Goal: Task Accomplishment & Management: Manage account settings

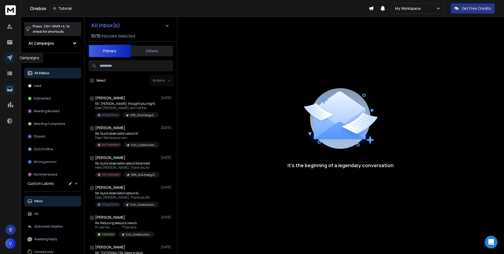
click at [11, 59] on icon at bounding box center [10, 58] width 6 height 6
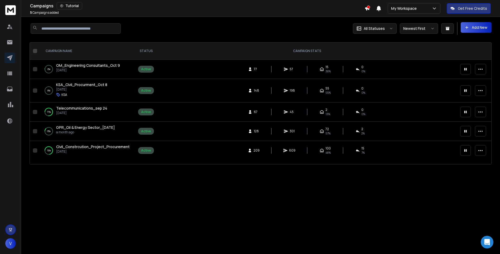
click at [482, 67] on icon "button" at bounding box center [480, 68] width 5 height 5
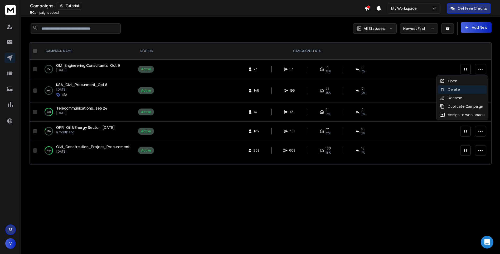
click at [94, 64] on span "OM_Engineering Consultants_Oct 9" at bounding box center [88, 65] width 64 height 5
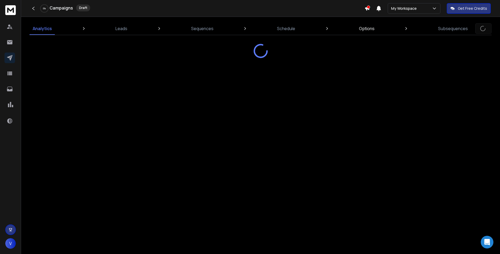
click at [374, 30] on p "Options" at bounding box center [367, 28] width 16 height 6
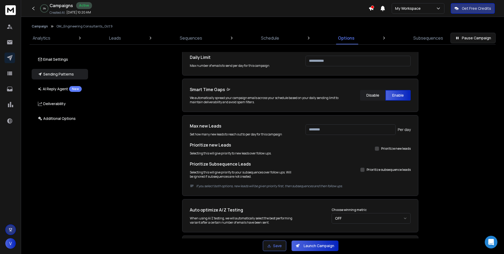
scroll to position [264, 0]
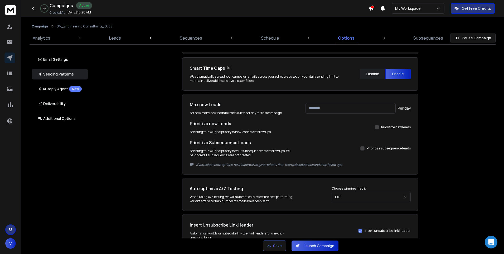
drag, startPoint x: 328, startPoint y: 108, endPoint x: 303, endPoint y: 108, distance: 24.8
click at [303, 108] on div "Max new Leads Set how many new leads to reach out to per day for this campaign …" at bounding box center [300, 108] width 221 height 14
type input "**"
click at [447, 122] on div "Email Accounts Accounts to Use Select one or more accounts to send emails from …" at bounding box center [304, 145] width 414 height 186
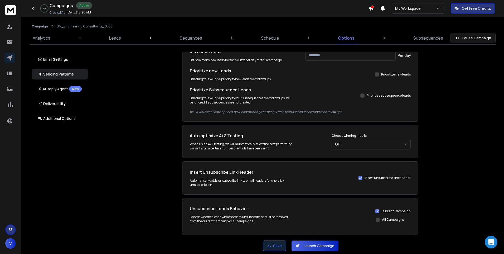
click at [276, 249] on button "Save" at bounding box center [274, 245] width 23 height 11
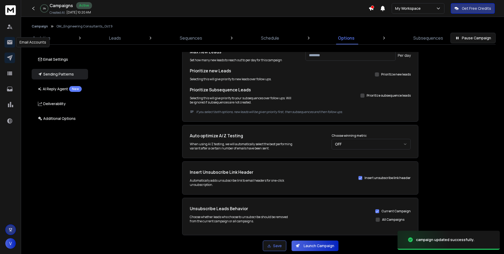
click at [7, 38] on link at bounding box center [9, 42] width 11 height 11
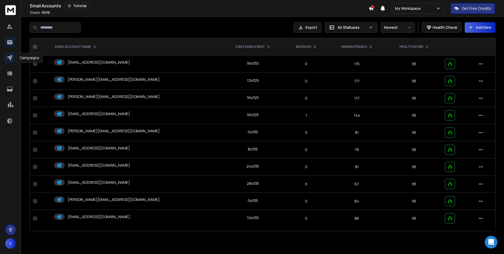
click at [9, 60] on icon at bounding box center [10, 58] width 6 height 6
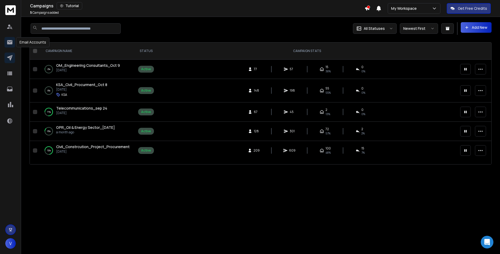
click at [14, 43] on link at bounding box center [9, 42] width 11 height 11
